Goal: Task Accomplishment & Management: Use online tool/utility

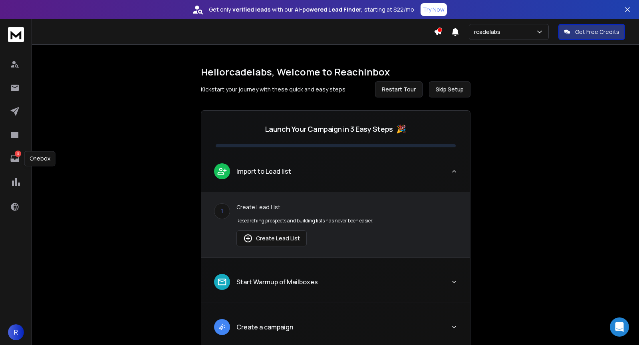
click at [4, 154] on div "3 R" at bounding box center [16, 183] width 32 height 329
click at [23, 160] on div "3" at bounding box center [16, 160] width 18 height 19
click at [23, 157] on div "3" at bounding box center [16, 160] width 18 height 19
click at [8, 156] on link "3" at bounding box center [15, 159] width 16 height 16
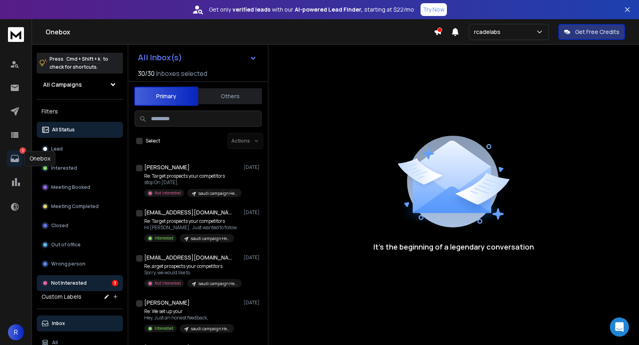
click at [78, 287] on button "Not Interested 3" at bounding box center [80, 283] width 86 height 16
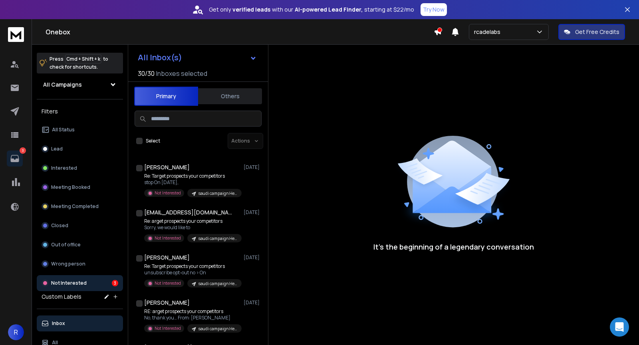
click at [628, 10] on icon at bounding box center [627, 9] width 5 height 5
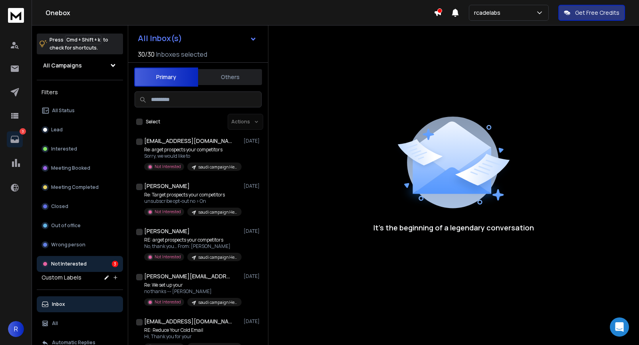
scroll to position [53, 0]
click at [46, 124] on button "Lead" at bounding box center [80, 130] width 86 height 16
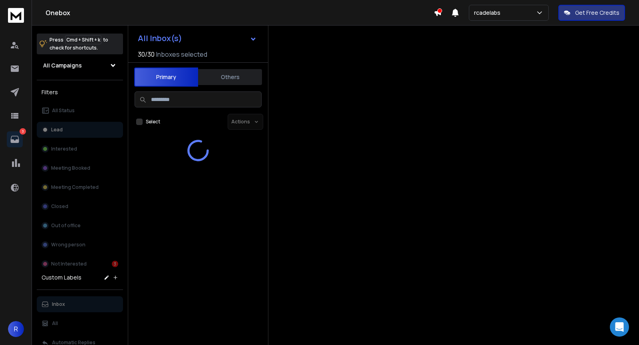
scroll to position [0, 0]
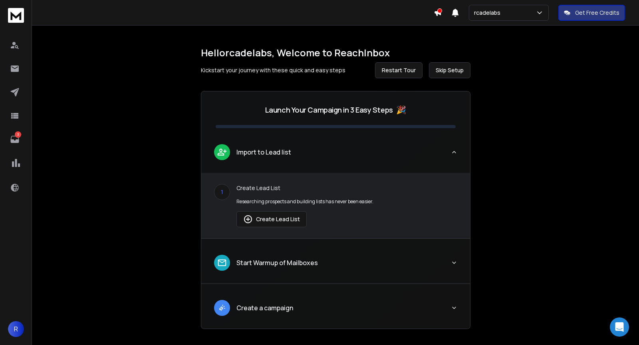
scroll to position [4, 0]
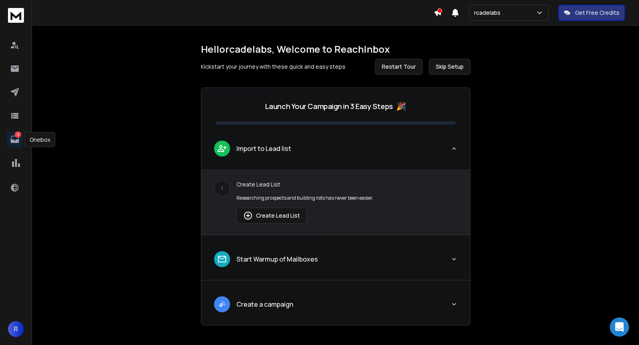
click at [10, 136] on icon at bounding box center [15, 140] width 10 height 10
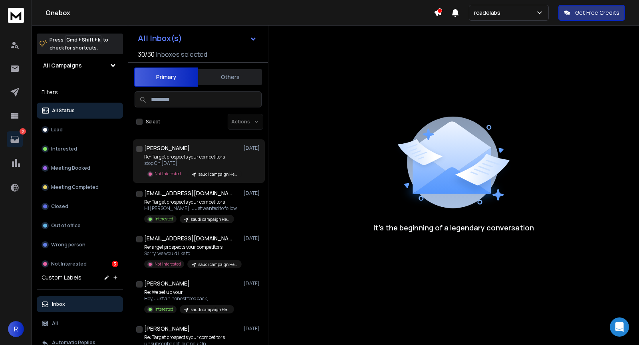
click at [190, 151] on div "[PERSON_NAME] [DATE]" at bounding box center [202, 148] width 117 height 8
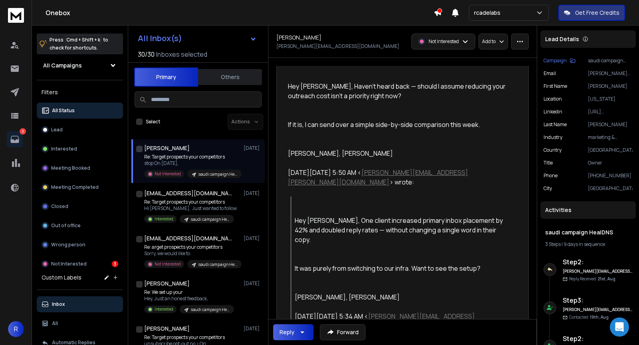
scroll to position [213, 0]
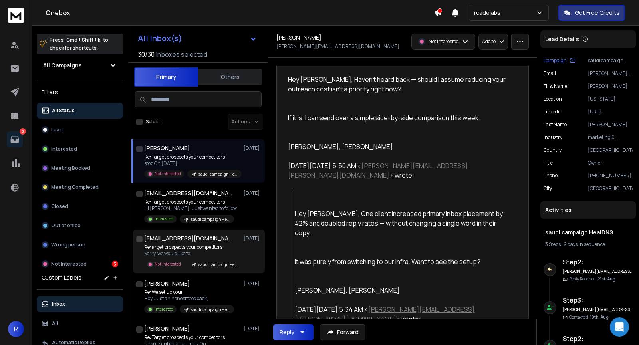
click at [210, 230] on div "[EMAIL_ADDRESS][DOMAIN_NAME] [DATE] Re: arget prospects your competitors Sorry,…" at bounding box center [199, 252] width 132 height 44
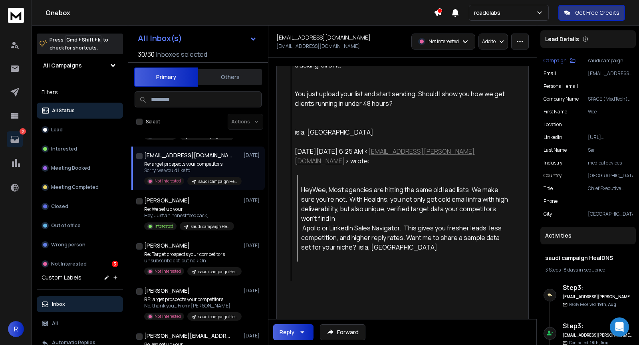
scroll to position [142, 0]
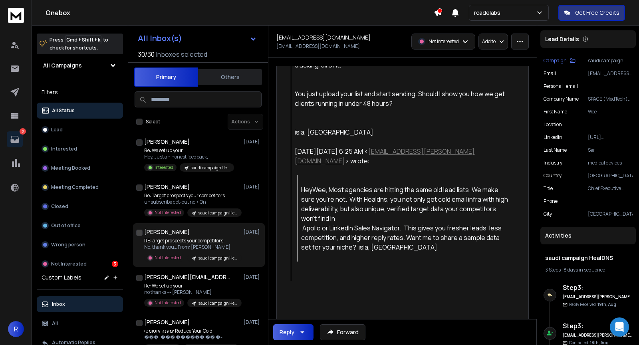
click at [193, 241] on p "RE: arget prospects your competitors" at bounding box center [192, 241] width 96 height 6
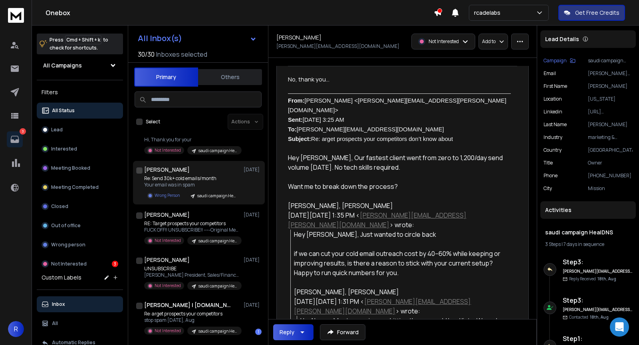
scroll to position [431, 0]
click at [184, 175] on p "Re: Send 30k+ cold emails/month" at bounding box center [192, 178] width 96 height 6
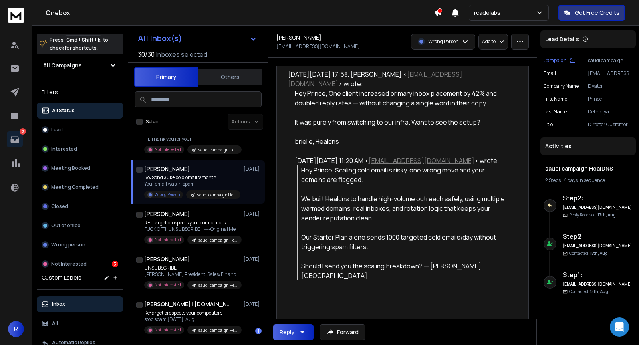
scroll to position [159, 0]
